Goal: Task Accomplishment & Management: Manage account settings

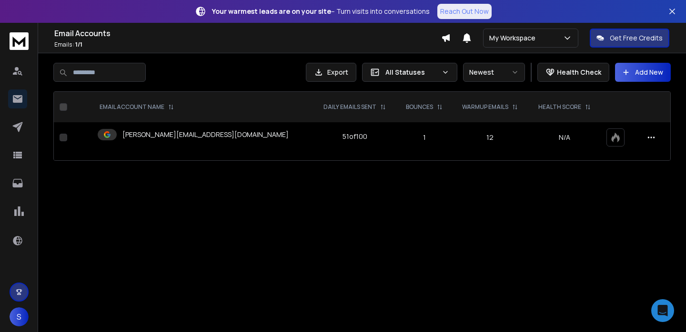
click at [452, 7] on p "Reach Out Now" at bounding box center [464, 12] width 49 height 10
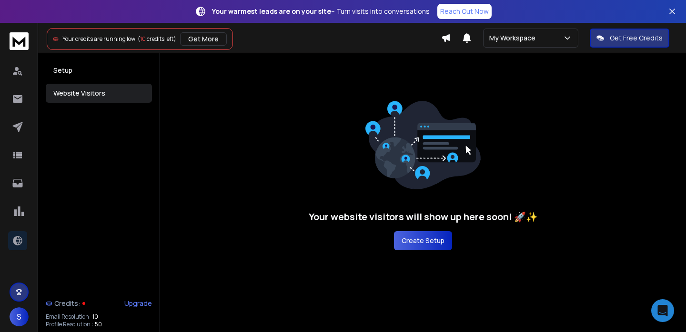
click at [422, 245] on button "Create Setup" at bounding box center [423, 240] width 58 height 19
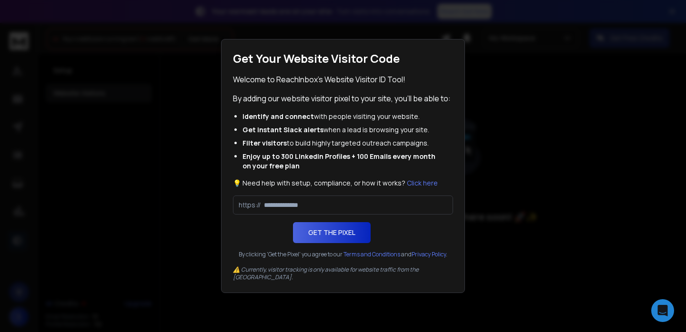
click at [368, 207] on input "text" at bounding box center [343, 205] width 220 height 19
type input "**********"
click at [335, 240] on button "Get the Pixel" at bounding box center [332, 232] width 78 height 21
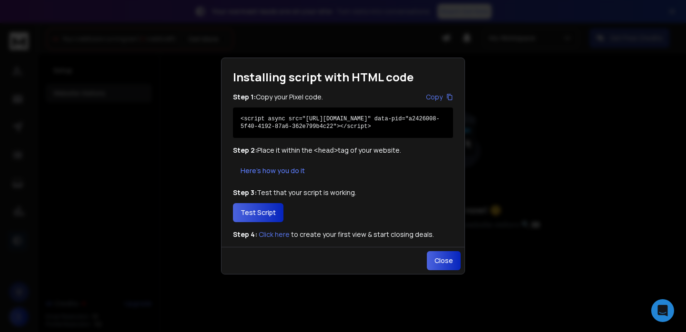
click at [438, 92] on button "Copy" at bounding box center [439, 97] width 27 height 10
click at [249, 218] on button "Test Script" at bounding box center [258, 212] width 50 height 19
click at [268, 240] on button "Click here" at bounding box center [274, 235] width 31 height 10
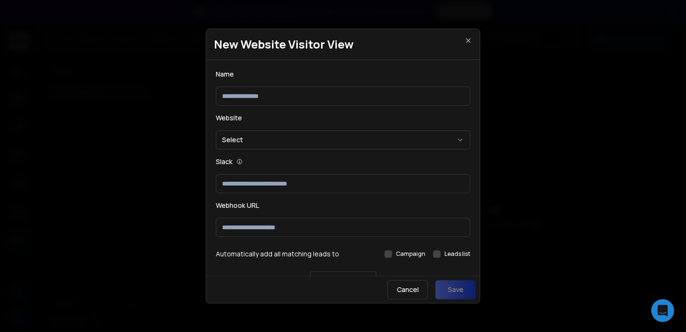
click at [320, 142] on body "**********" at bounding box center [343, 166] width 686 height 332
click at [288, 97] on input at bounding box center [343, 96] width 254 height 19
type input "*****"
click at [296, 187] on input at bounding box center [343, 183] width 254 height 19
click at [309, 164] on div "Slack" at bounding box center [343, 162] width 254 height 10
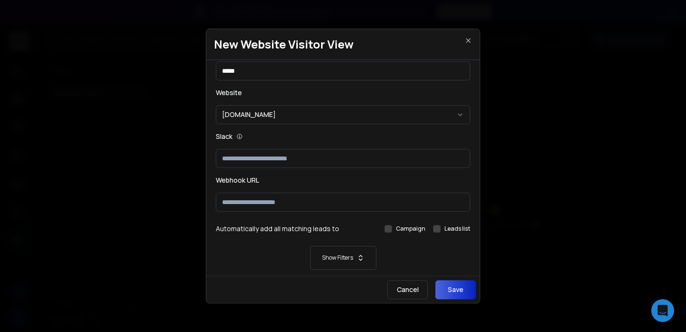
scroll to position [29, 0]
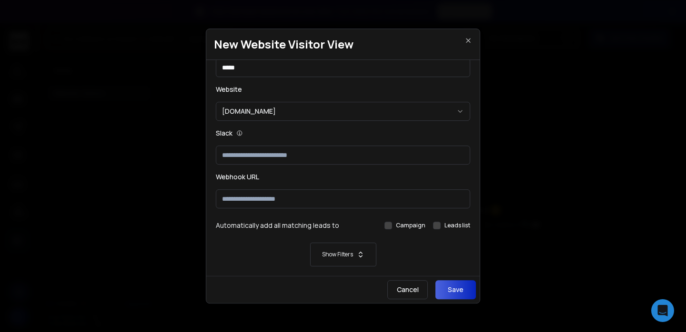
click at [436, 225] on div "Leads list" at bounding box center [451, 226] width 37 height 8
click at [433, 225] on button "Name" at bounding box center [437, 226] width 8 height 8
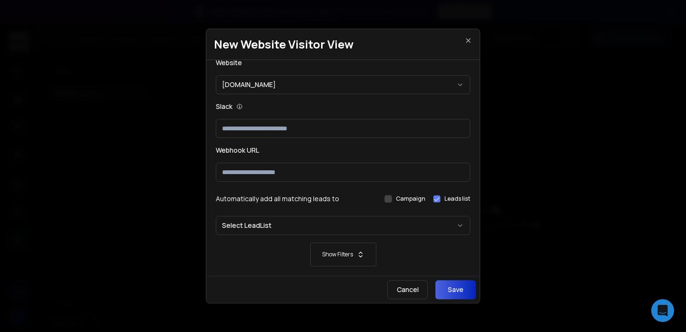
click at [365, 225] on body "**********" at bounding box center [343, 166] width 686 height 332
click at [389, 207] on body "**********" at bounding box center [343, 166] width 686 height 332
click at [433, 200] on button "Name" at bounding box center [437, 199] width 8 height 8
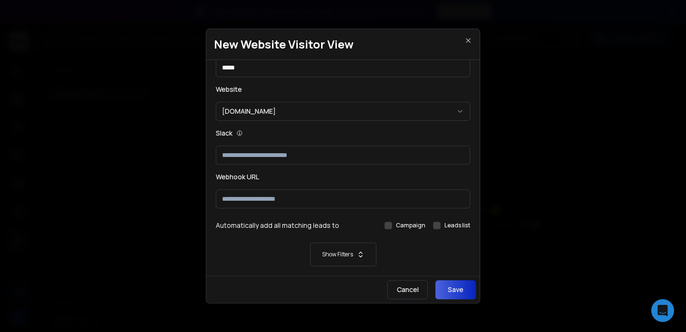
click at [388, 228] on div "Campaign" at bounding box center [404, 226] width 41 height 8
click at [384, 226] on button "Name" at bounding box center [388, 226] width 8 height 8
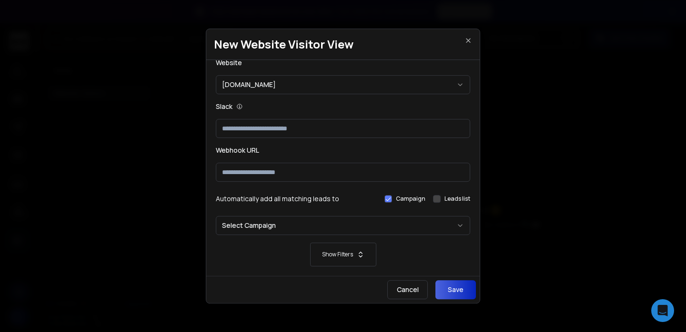
click at [373, 218] on body "**********" at bounding box center [343, 166] width 686 height 332
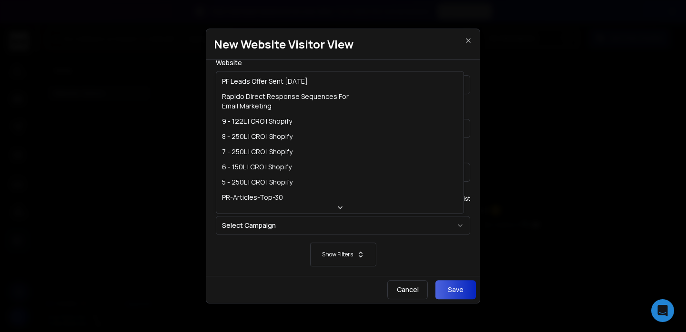
click at [372, 219] on body "**********" at bounding box center [343, 166] width 686 height 332
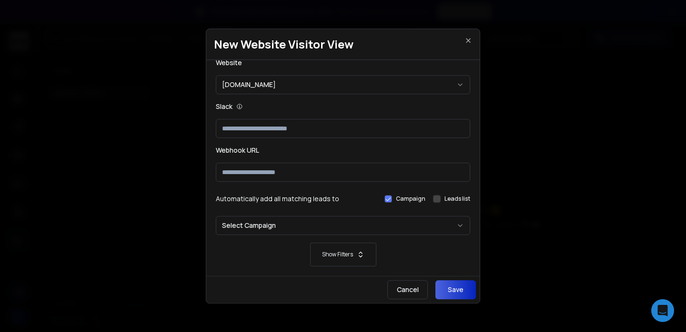
click at [418, 197] on label "Campaign" at bounding box center [411, 199] width 30 height 8
click at [425, 197] on div "Campaign Leads list" at bounding box center [427, 199] width 86 height 19
click at [444, 198] on label "Leads list" at bounding box center [457, 199] width 26 height 8
click at [434, 198] on div "Leads list" at bounding box center [451, 199] width 37 height 8
click at [384, 197] on button "Name" at bounding box center [388, 199] width 8 height 8
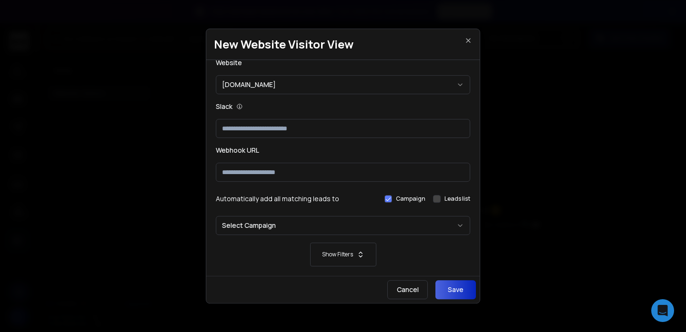
scroll to position [29, 0]
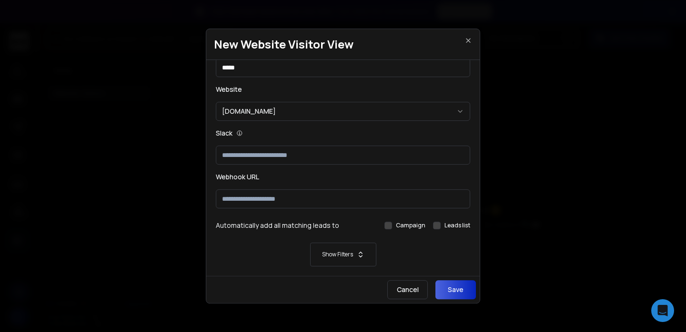
click at [355, 248] on div "Show Filters" at bounding box center [343, 255] width 66 height 24
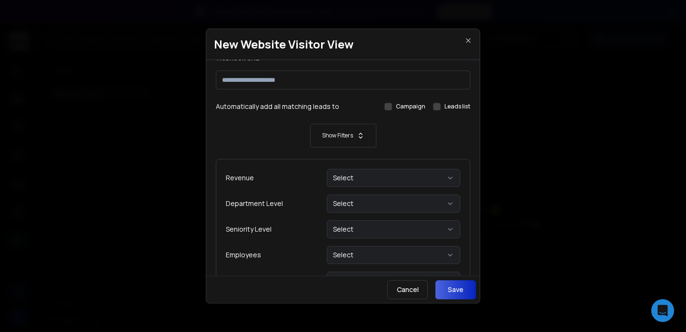
scroll to position [0, 0]
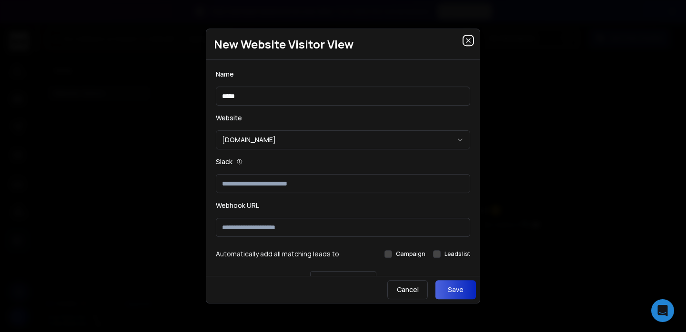
click at [470, 44] on icon "button" at bounding box center [468, 41] width 8 height 8
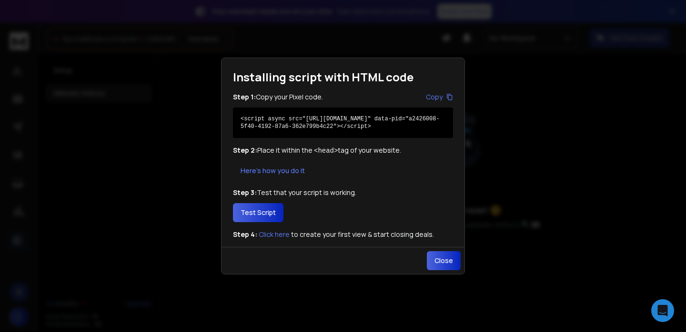
click at [441, 274] on div "Close" at bounding box center [342, 260] width 243 height 27
click at [443, 268] on button "Close" at bounding box center [444, 260] width 34 height 19
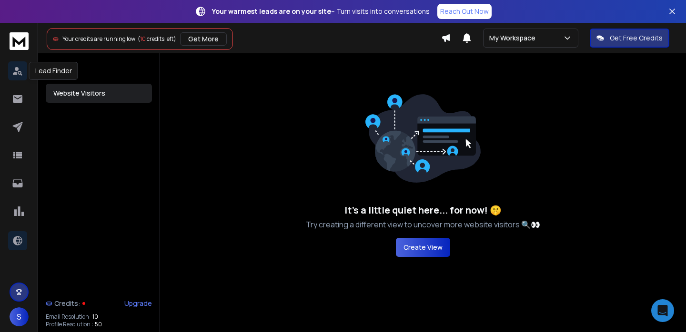
click at [14, 74] on icon at bounding box center [18, 73] width 10 height 5
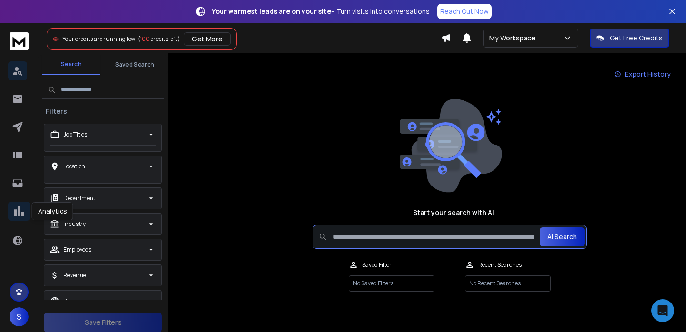
click at [24, 208] on icon at bounding box center [19, 211] width 14 height 14
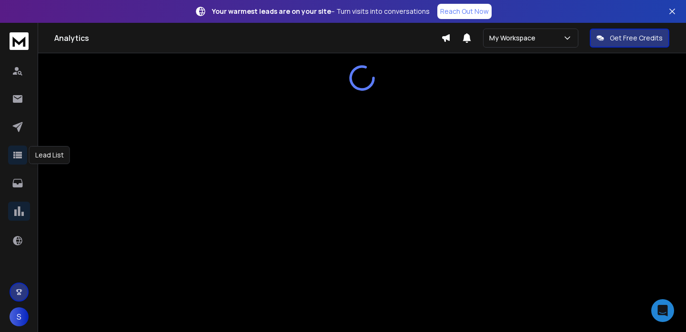
click at [15, 159] on icon at bounding box center [17, 155] width 11 height 11
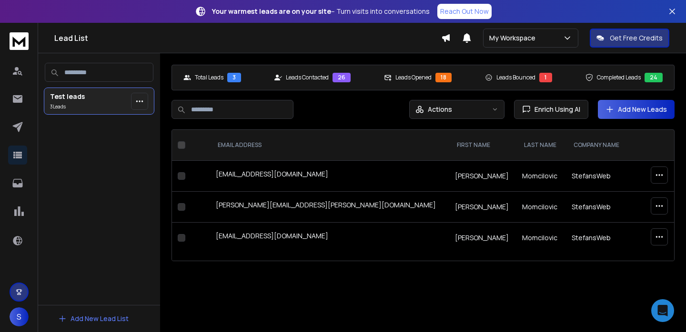
click at [94, 314] on button "Add New Lead List" at bounding box center [93, 319] width 86 height 19
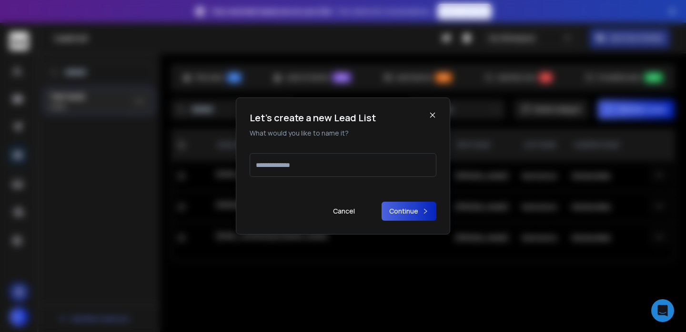
click at [297, 165] on input at bounding box center [343, 165] width 187 height 24
type input "**********"
click at [401, 214] on button "Continue" at bounding box center [409, 211] width 55 height 19
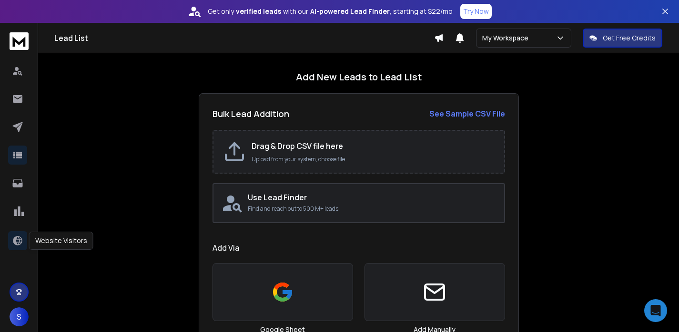
click at [19, 238] on icon at bounding box center [17, 240] width 11 height 11
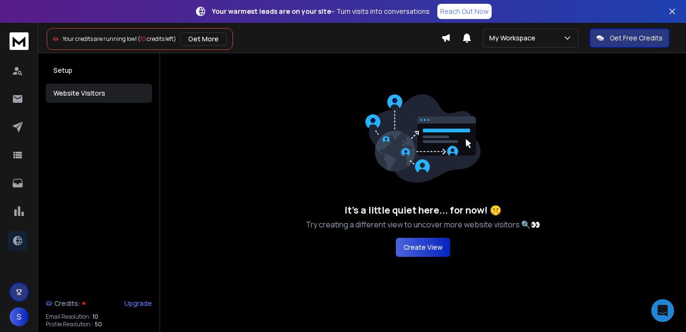
click at [419, 248] on button "Create View" at bounding box center [423, 247] width 54 height 19
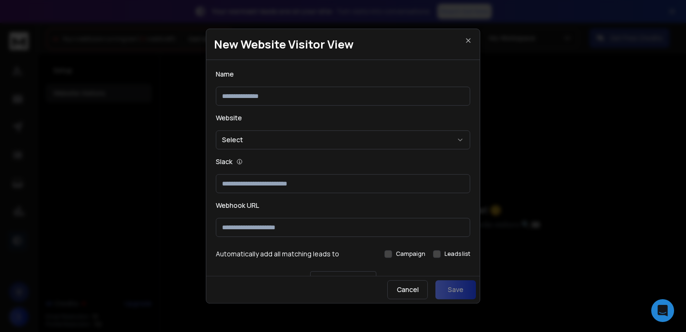
type input "*"
type input "**********"
click at [312, 149] on body "**********" at bounding box center [343, 166] width 686 height 332
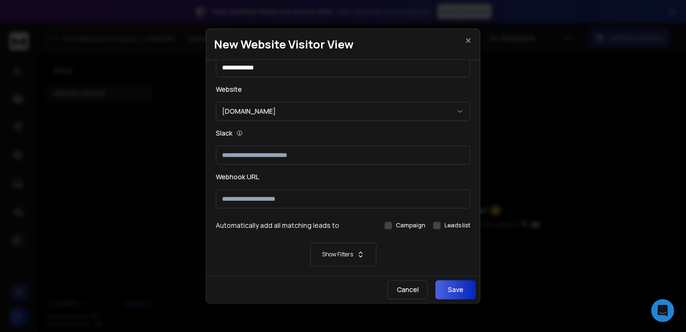
click at [435, 225] on div "Leads list" at bounding box center [451, 226] width 37 height 8
click at [433, 226] on button "Name" at bounding box center [437, 226] width 8 height 8
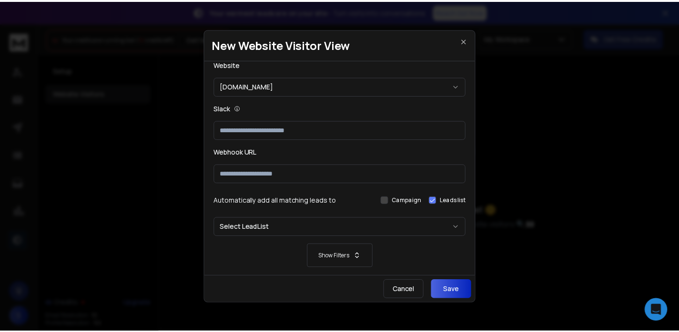
scroll to position [55, 0]
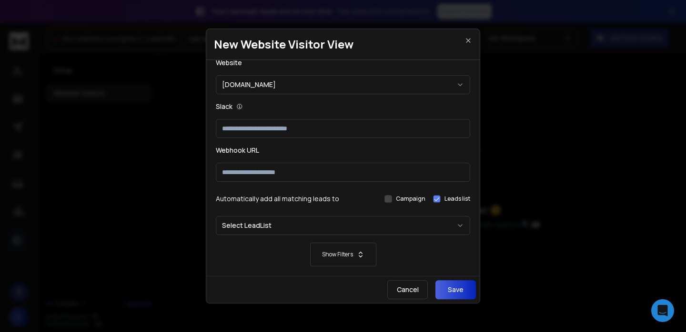
click at [398, 221] on body "**********" at bounding box center [343, 166] width 686 height 332
click at [466, 286] on button "Save" at bounding box center [455, 290] width 40 height 19
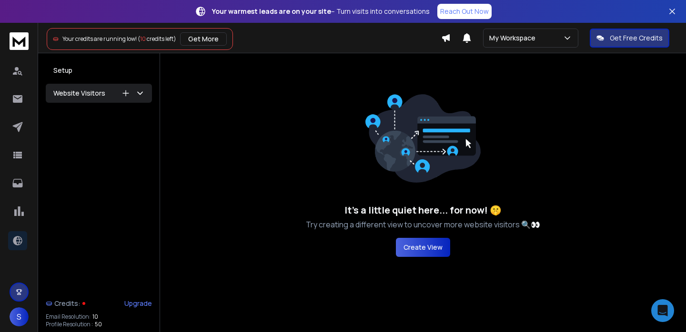
click at [93, 93] on button "Website Visitors" at bounding box center [99, 93] width 106 height 19
click at [78, 131] on div "Website Leads" at bounding box center [81, 135] width 48 height 10
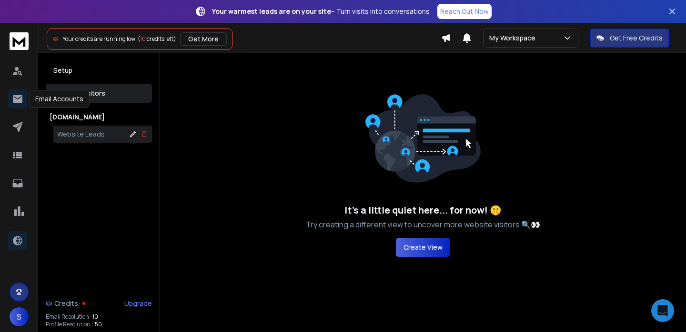
click at [21, 100] on icon at bounding box center [18, 99] width 10 height 8
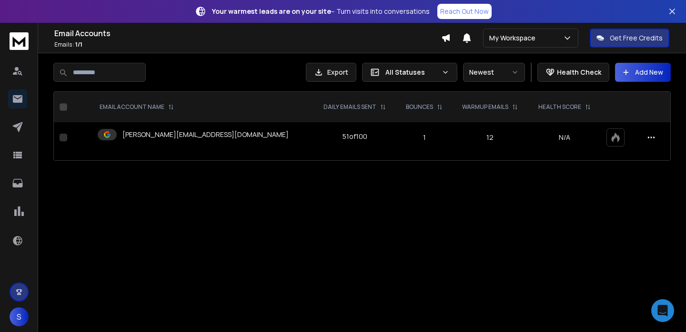
click at [675, 12] on icon at bounding box center [672, 11] width 9 height 9
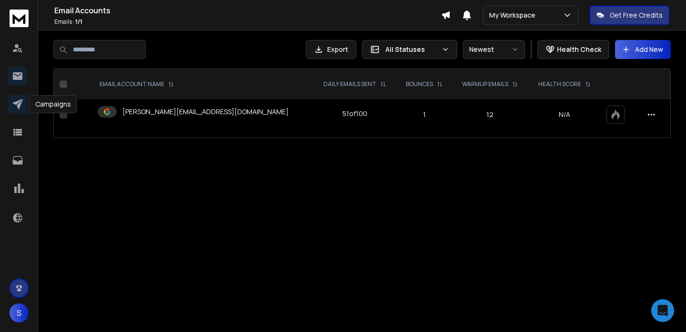
click at [20, 103] on icon at bounding box center [17, 104] width 10 height 10
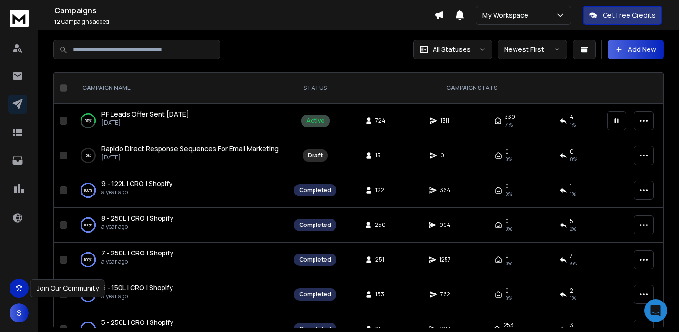
click at [17, 285] on icon at bounding box center [19, 289] width 6 height 8
